Goal: Check status: Check status

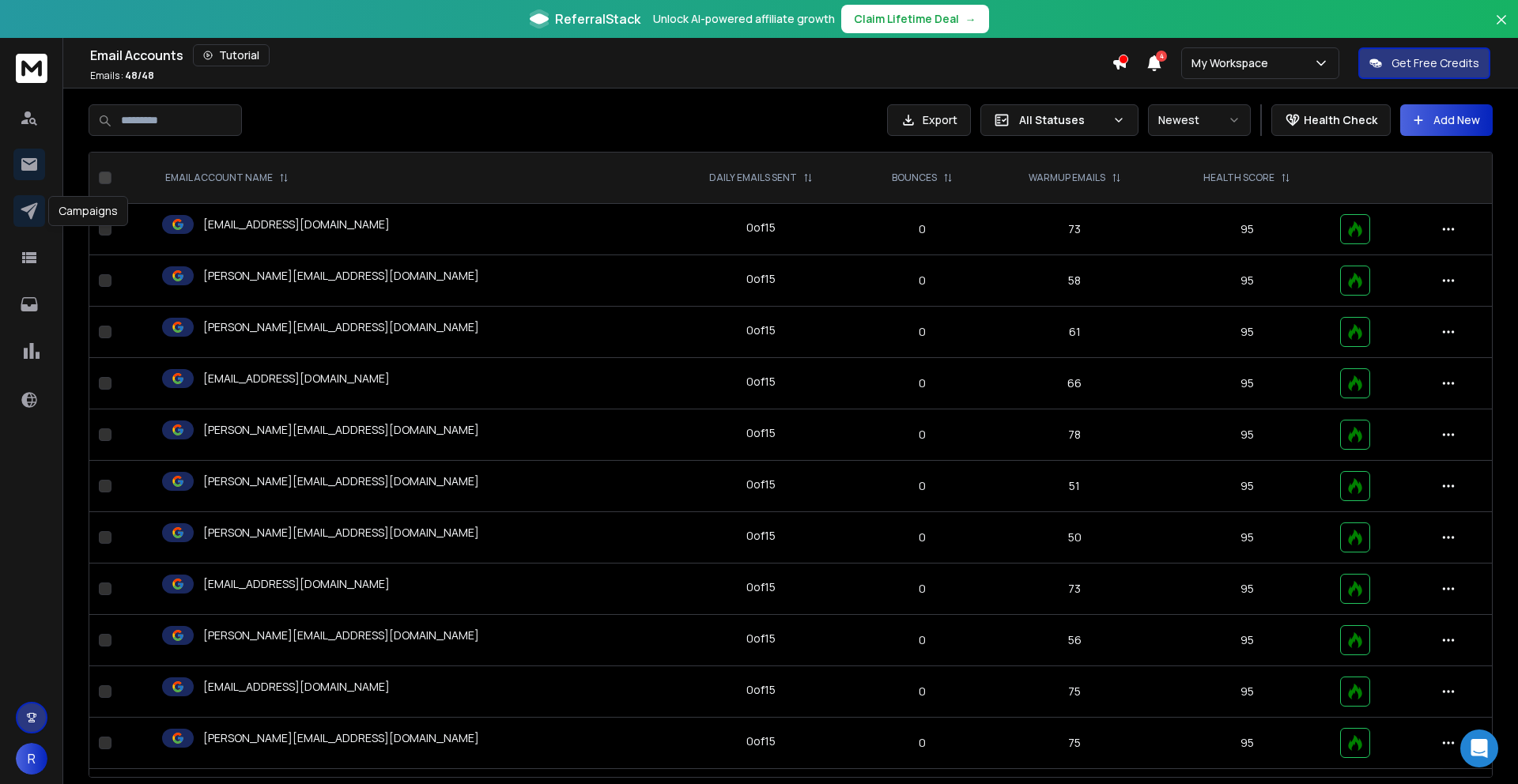
click at [36, 214] on icon at bounding box center [29, 211] width 19 height 19
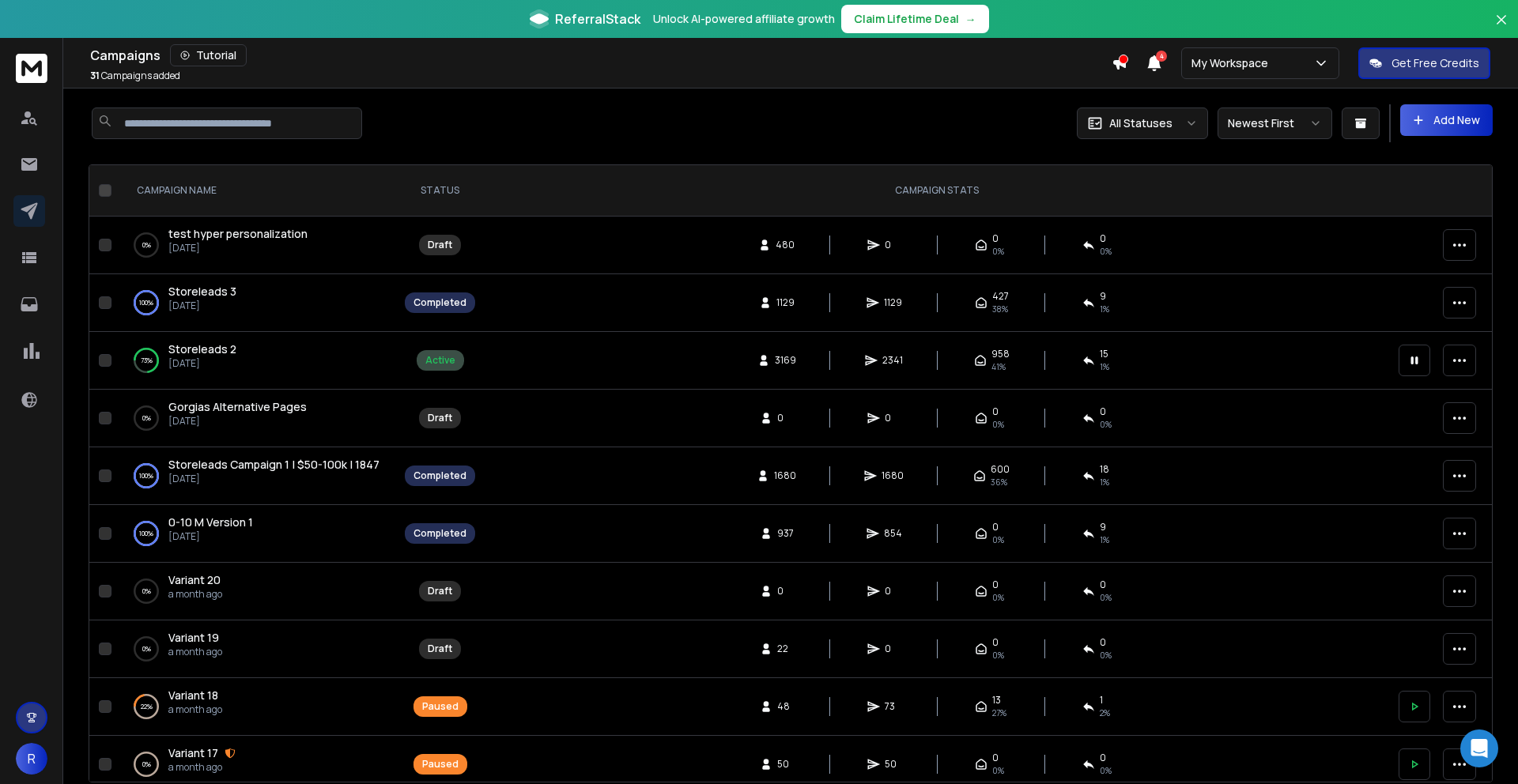
click at [1143, 360] on div "3169 2341 958 41 % 15 1 %" at bounding box center [937, 360] width 886 height 26
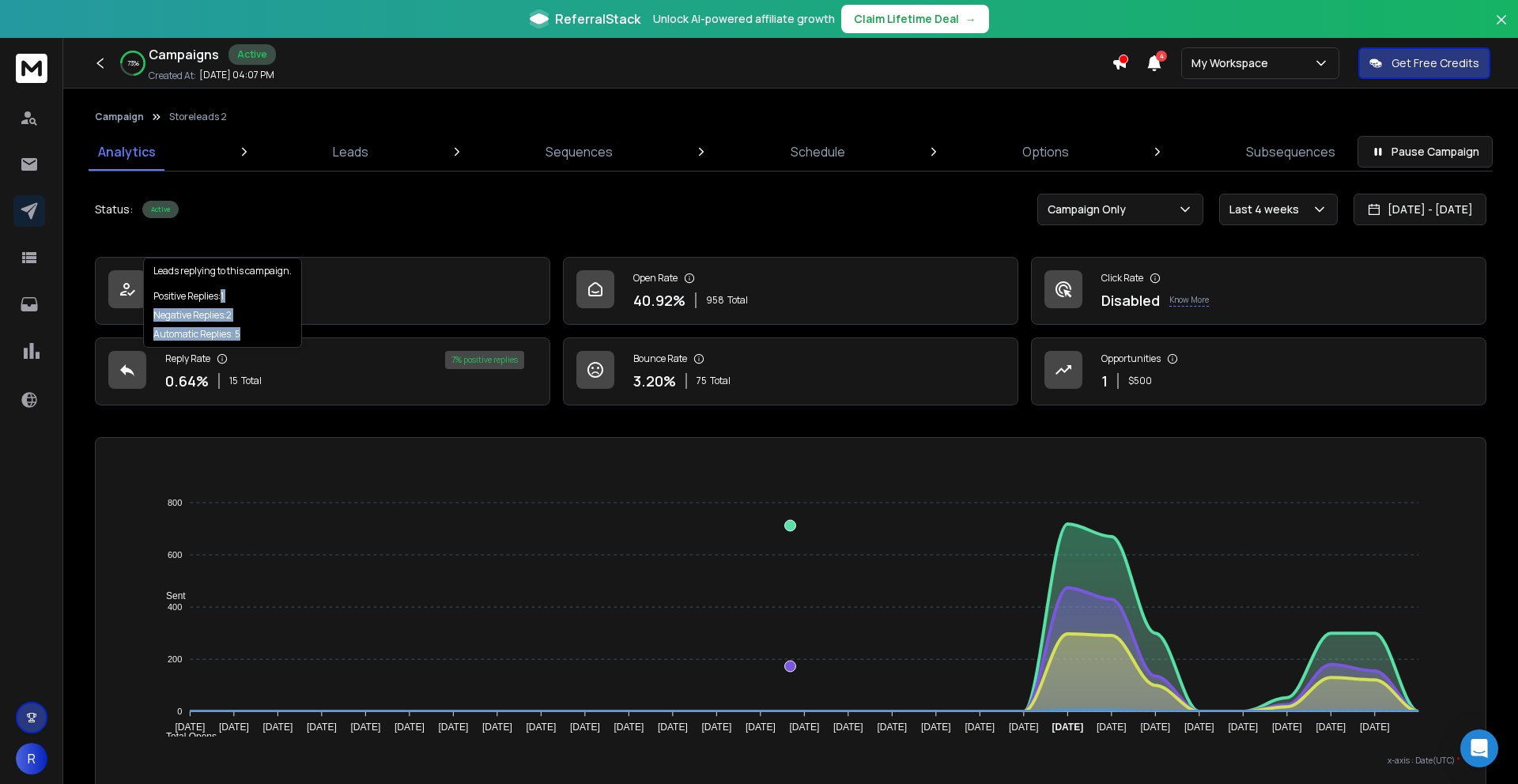
drag, startPoint x: 227, startPoint y: 295, endPoint x: 267, endPoint y: 338, distance: 58.7
click at [267, 338] on div "Leads replying to this campaign. Positive Replies: 1 Negative Replies: 2 Automa…" at bounding box center [223, 302] width 138 height 76
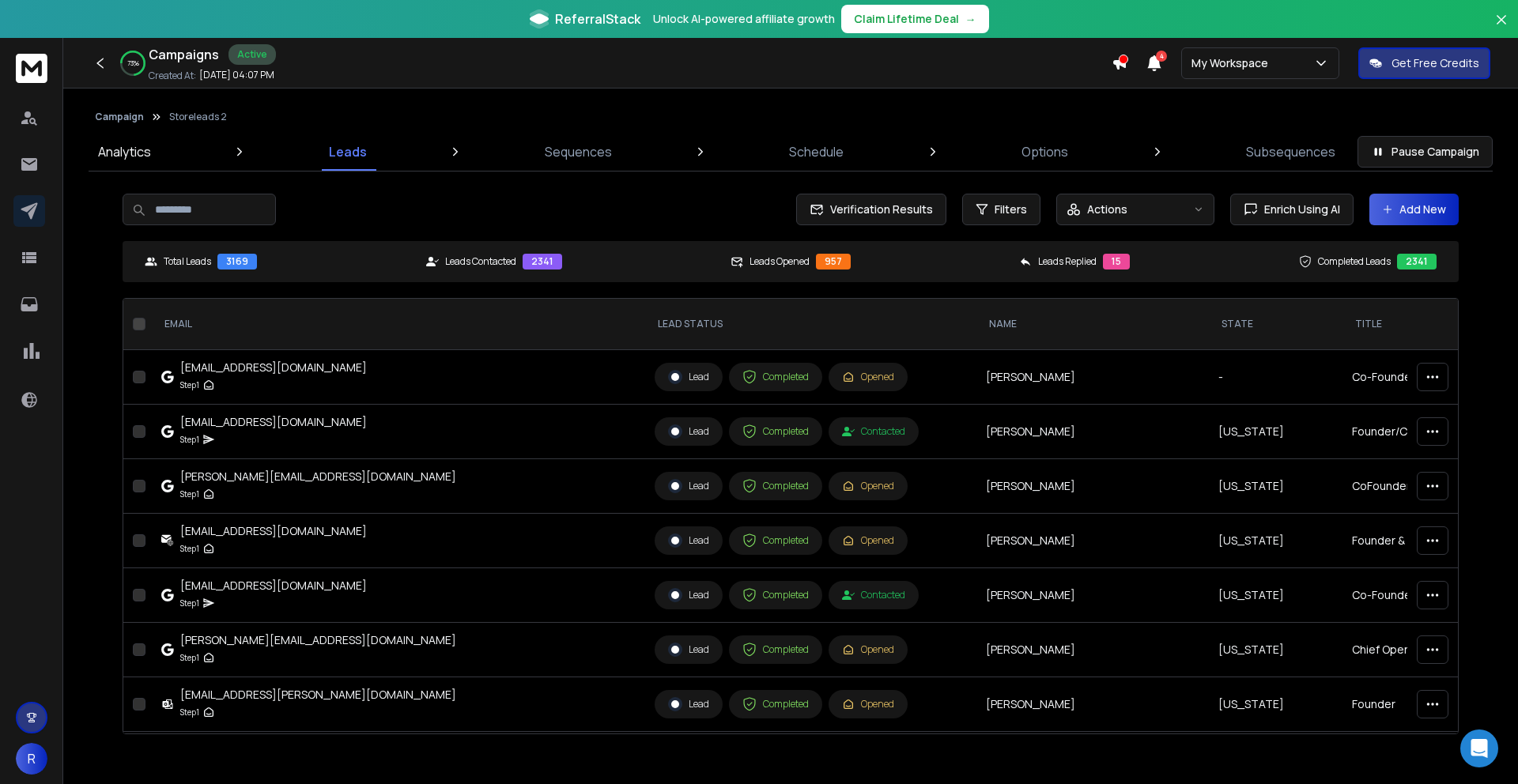
click at [128, 154] on p "Analytics" at bounding box center [125, 152] width 53 height 19
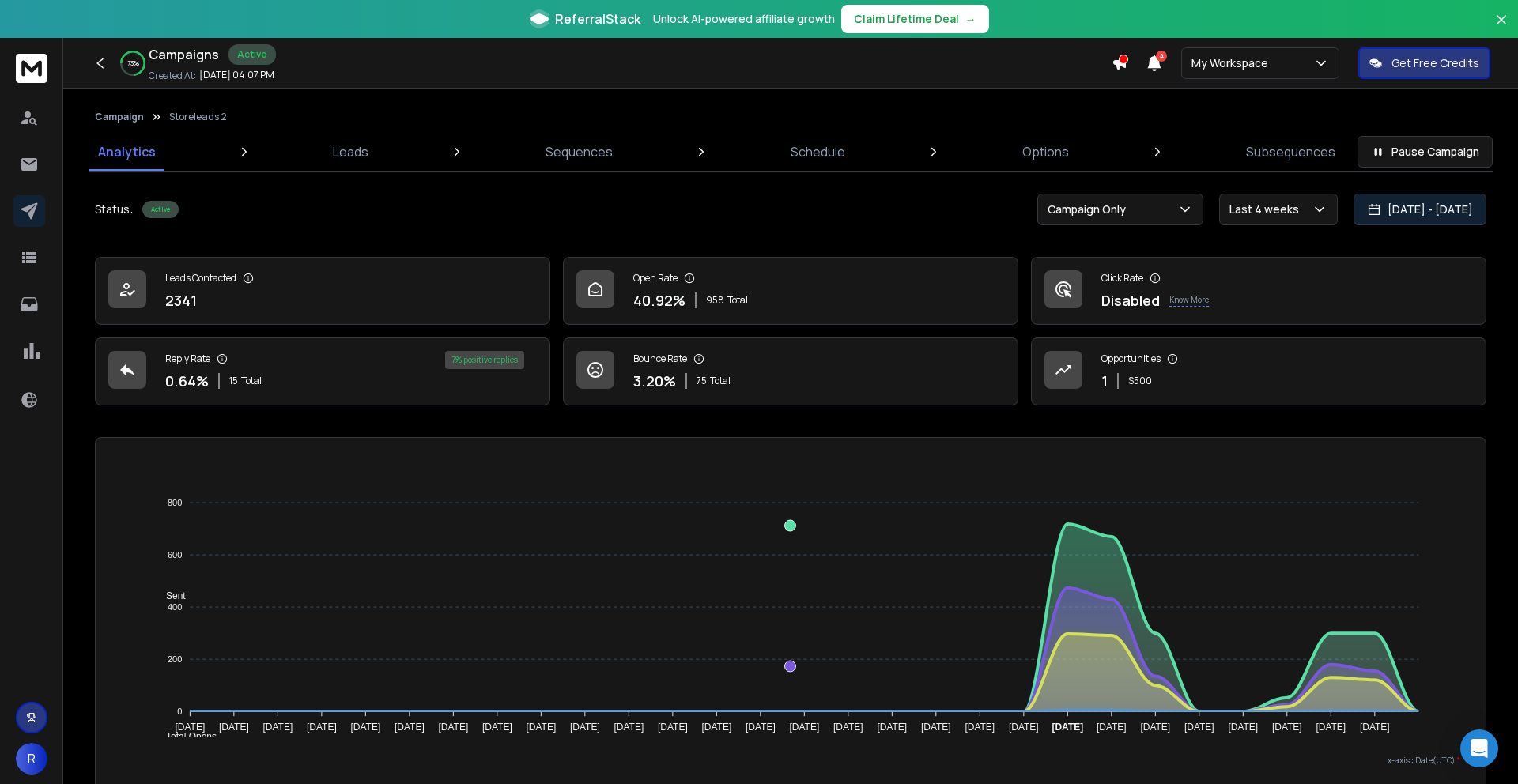
click at [1438, 206] on button "[DATE] - [DATE]" at bounding box center [1421, 209] width 133 height 32
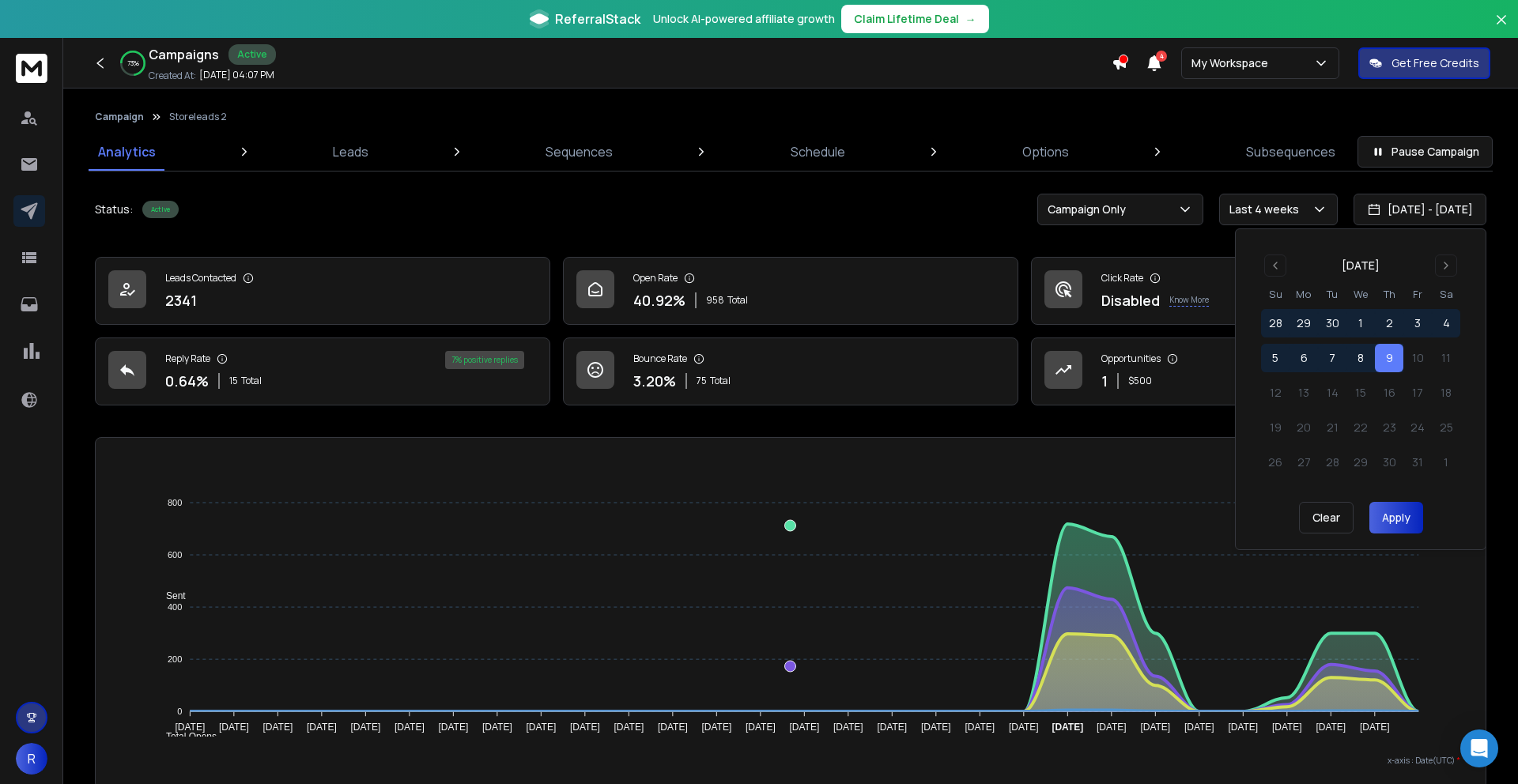
click at [1358, 362] on button "8" at bounding box center [1360, 358] width 28 height 28
click at [1388, 362] on button "9" at bounding box center [1389, 358] width 28 height 28
drag, startPoint x: 1275, startPoint y: 263, endPoint x: 1342, endPoint y: 340, distance: 102.1
click at [1275, 265] on icon "Go to previous month" at bounding box center [1275, 266] width 13 height 13
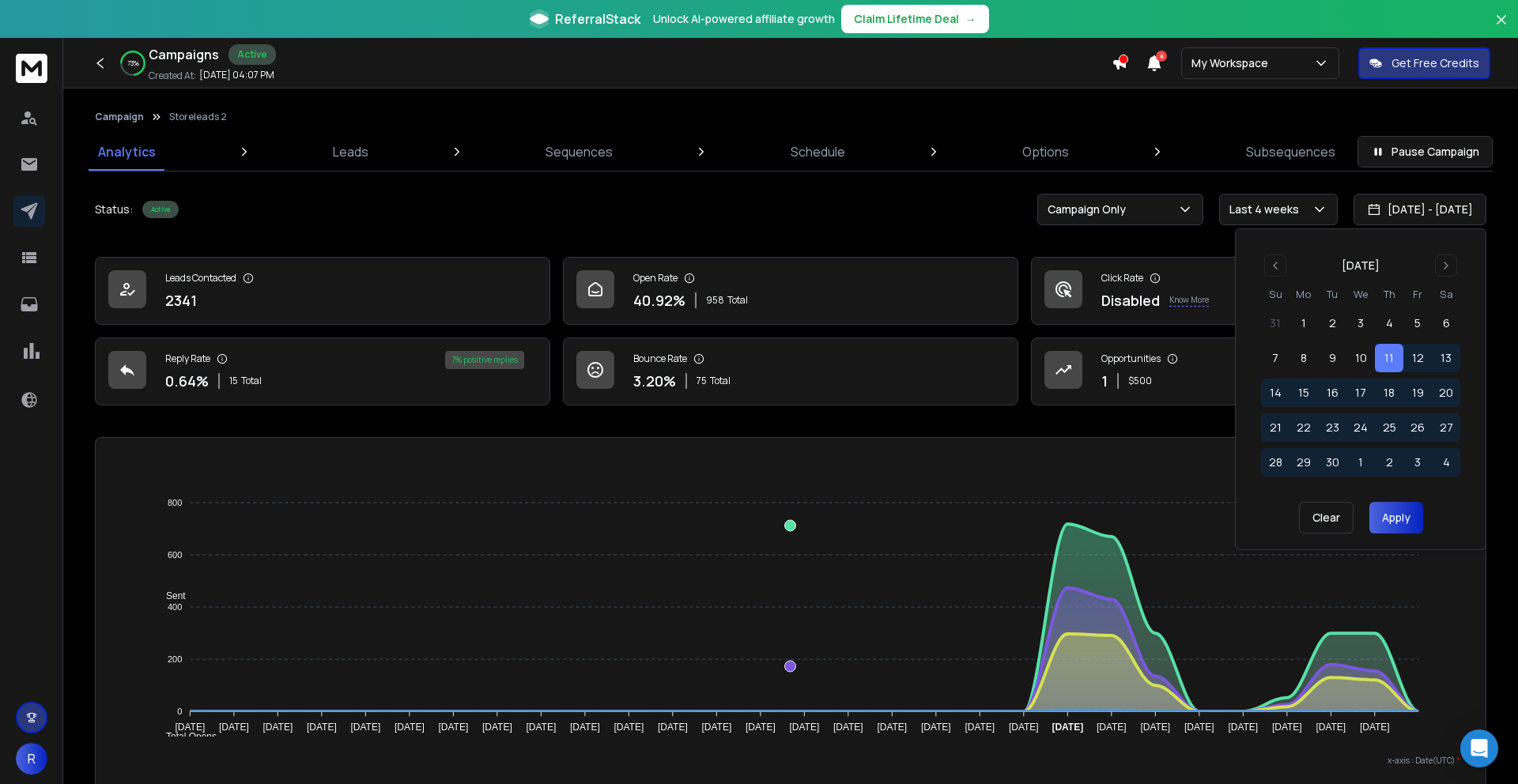
click at [1391, 359] on button "11" at bounding box center [1389, 358] width 28 height 28
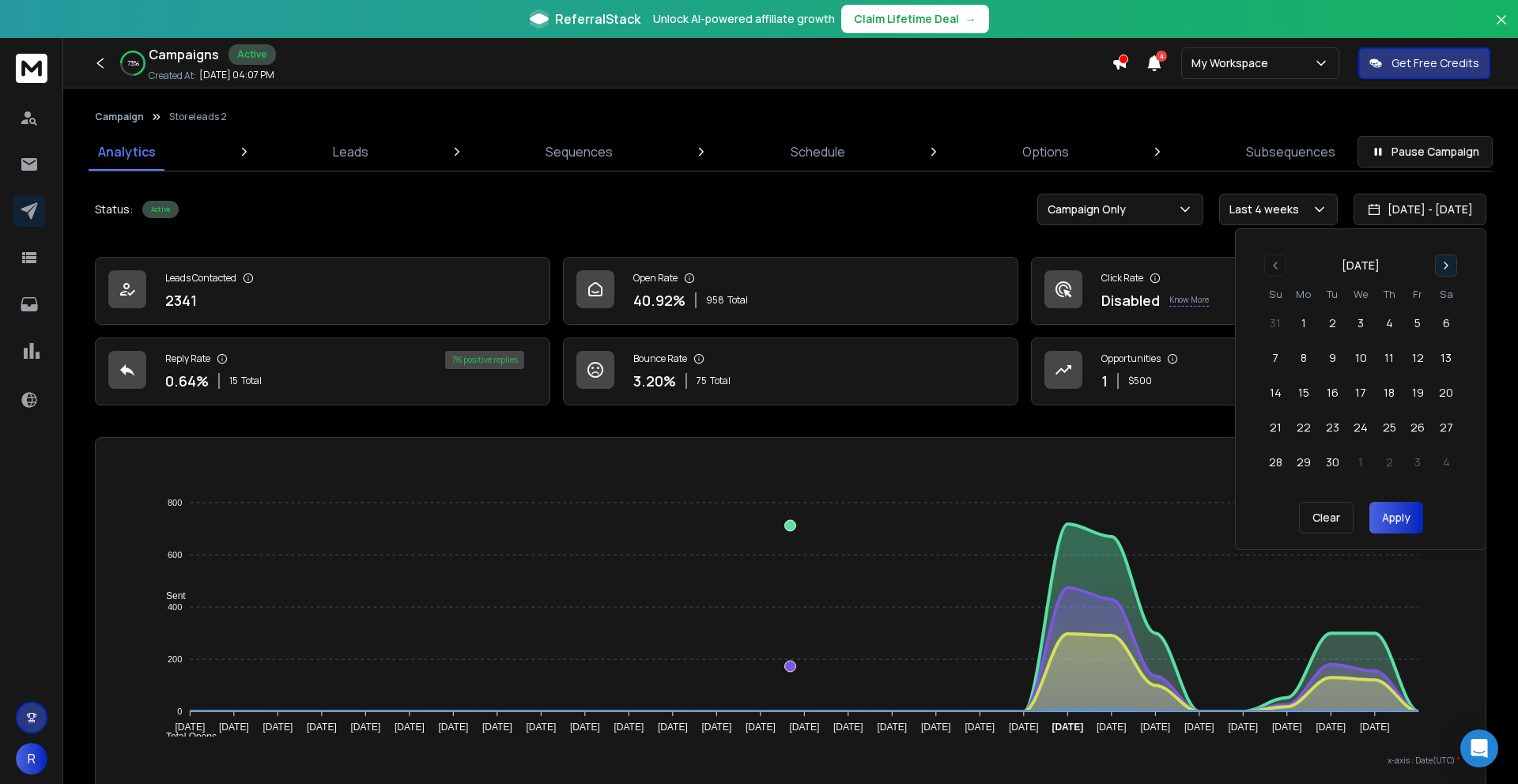
click at [1442, 272] on button "Go to next month" at bounding box center [1446, 266] width 22 height 22
drag, startPoint x: 1358, startPoint y: 358, endPoint x: 1368, endPoint y: 363, distance: 11.2
click at [1358, 358] on button "8" at bounding box center [1360, 358] width 28 height 28
click at [1386, 356] on button "9" at bounding box center [1389, 358] width 28 height 28
click at [1392, 509] on button "Apply" at bounding box center [1396, 518] width 54 height 32
